Goal: Navigation & Orientation: Find specific page/section

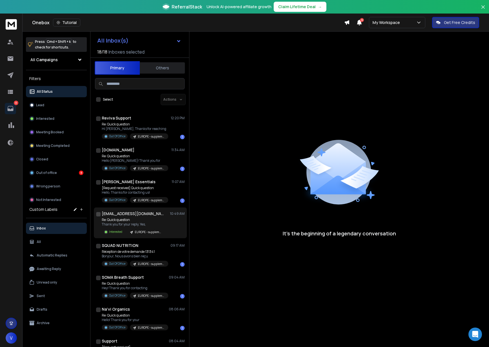
click at [136, 219] on p "Re: Quick question" at bounding box center [133, 220] width 63 height 5
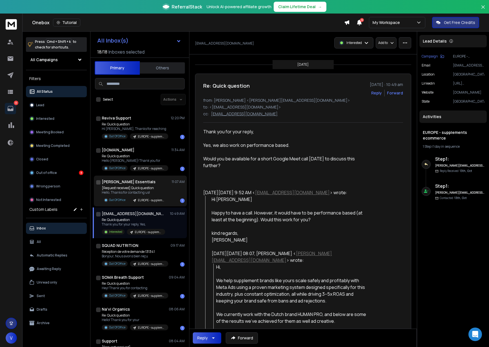
click at [141, 192] on p "Hello, Thanks for contacting us!" at bounding box center [135, 192] width 66 height 5
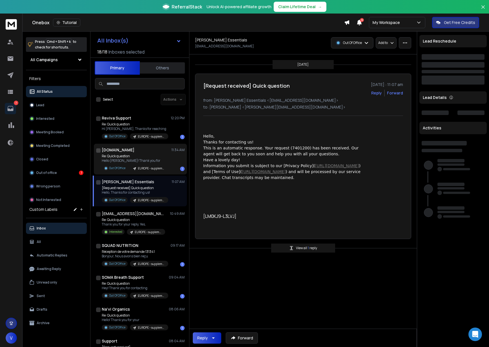
click at [133, 160] on p "Hello [PERSON_NAME]! Thank you for" at bounding box center [135, 160] width 66 height 5
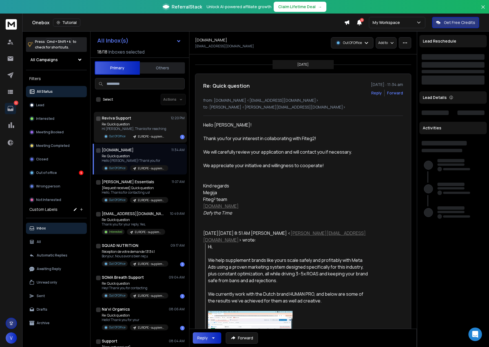
click at [137, 134] on div "EUROPE - supplements ecommerce" at bounding box center [149, 136] width 38 height 6
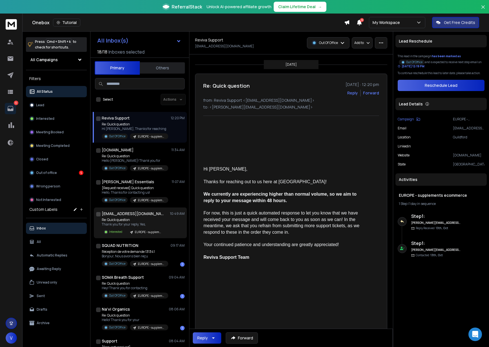
click at [139, 219] on p "Re: Quick question" at bounding box center [133, 220] width 63 height 5
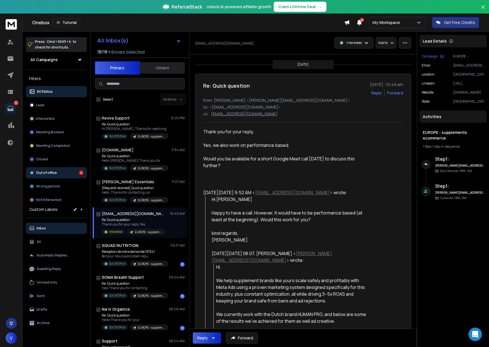
click at [62, 175] on button "Out of office 5" at bounding box center [56, 172] width 61 height 11
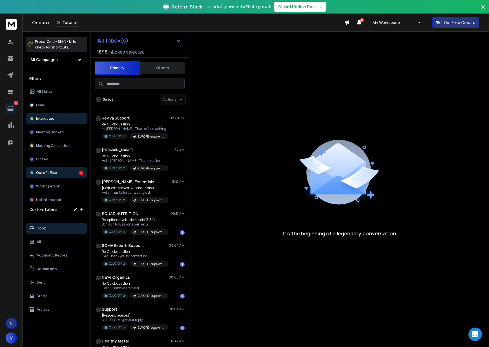
click at [61, 118] on button "Interested" at bounding box center [56, 118] width 61 height 11
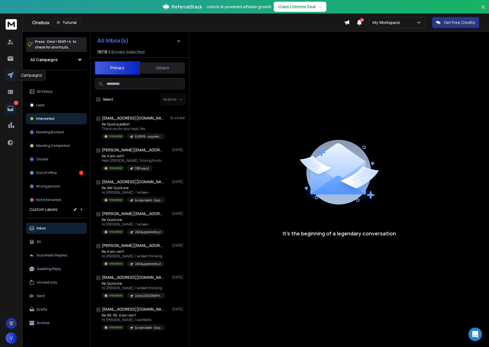
click at [15, 71] on link at bounding box center [10, 75] width 11 height 11
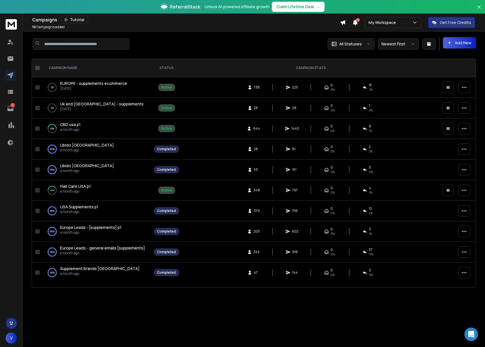
click at [241, 42] on div at bounding box center [143, 44] width 222 height 14
click at [464, 108] on icon "button" at bounding box center [464, 107] width 5 height 1
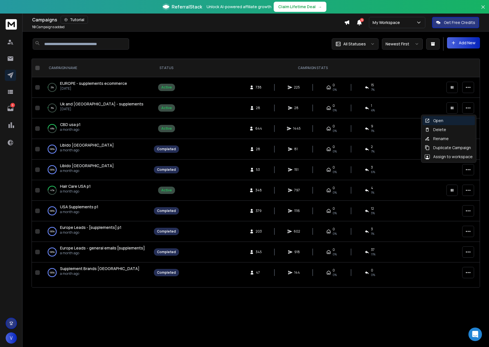
click at [468, 107] on icon "button" at bounding box center [468, 108] width 6 height 6
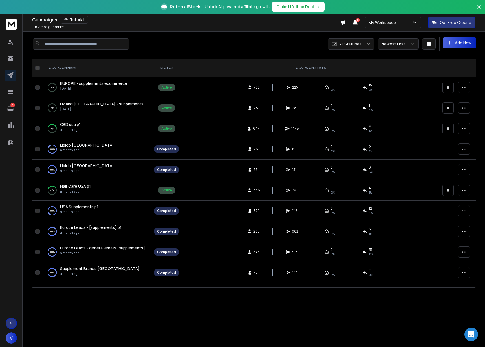
click at [464, 85] on icon "button" at bounding box center [464, 88] width 6 height 6
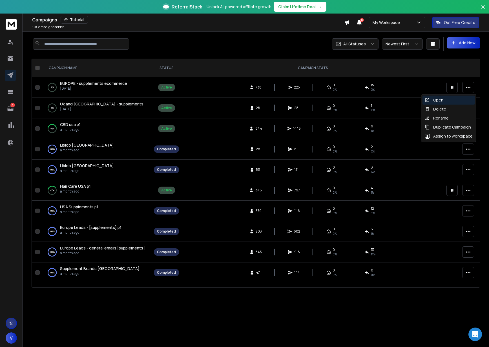
click at [465, 85] on icon "button" at bounding box center [468, 88] width 6 height 6
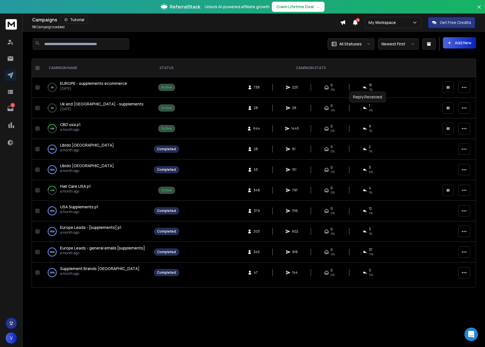
click at [366, 108] on div "1 4 %" at bounding box center [368, 107] width 17 height 9
click at [11, 44] on icon at bounding box center [10, 42] width 7 height 7
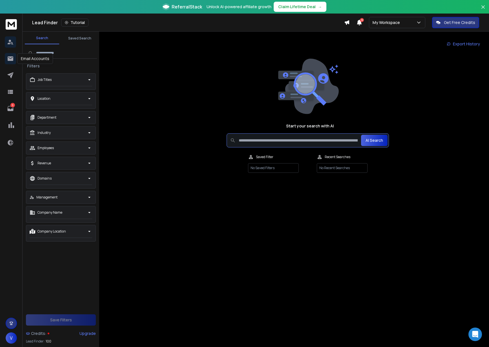
click at [13, 61] on icon at bounding box center [10, 58] width 7 height 7
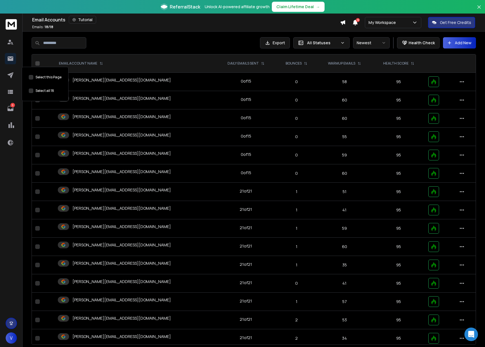
click at [36, 65] on button "Select this Page" at bounding box center [37, 63] width 5 height 5
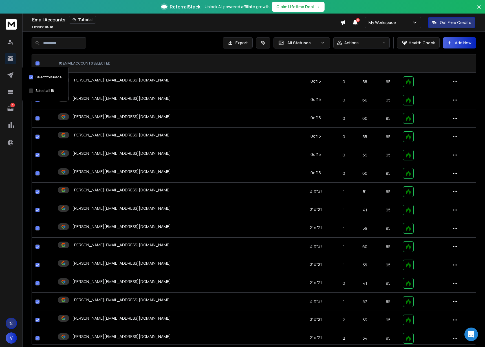
click at [37, 64] on button "Select this Page" at bounding box center [37, 63] width 5 height 5
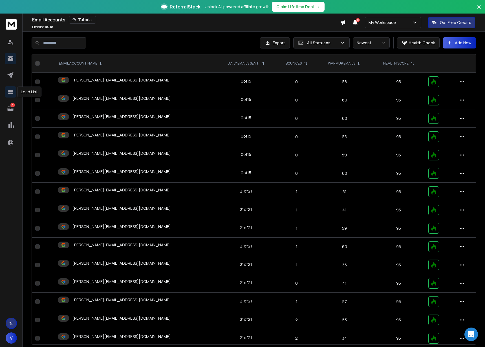
click at [14, 96] on link at bounding box center [10, 91] width 11 height 11
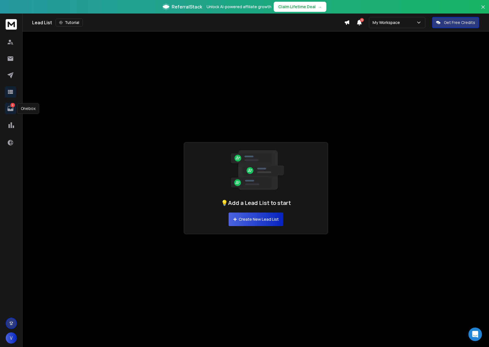
click at [14, 111] on link "5" at bounding box center [10, 108] width 11 height 11
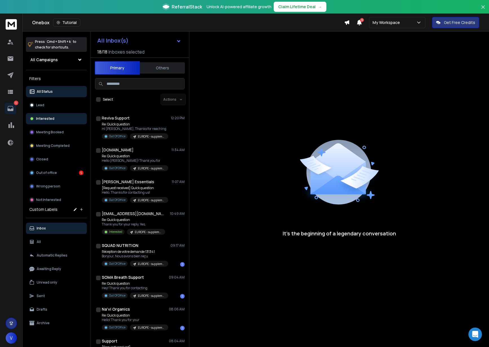
click at [59, 121] on button "Interested" at bounding box center [56, 118] width 61 height 11
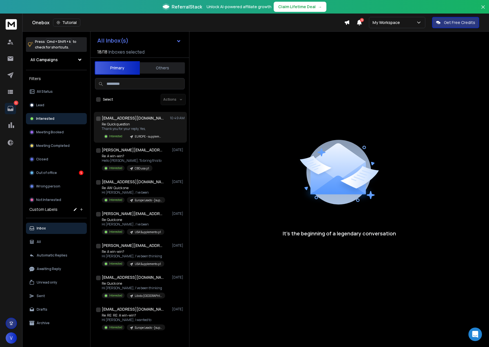
click at [136, 123] on p "Re: Quick question" at bounding box center [133, 124] width 63 height 5
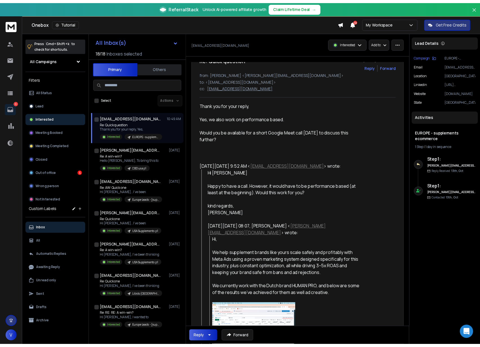
scroll to position [17, 0]
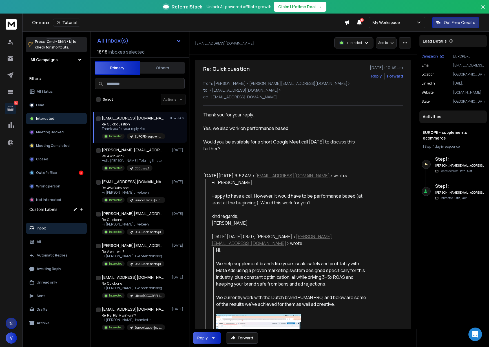
click at [462, 92] on p "[DOMAIN_NAME]" at bounding box center [469, 92] width 32 height 5
